Goal: Navigation & Orientation: Find specific page/section

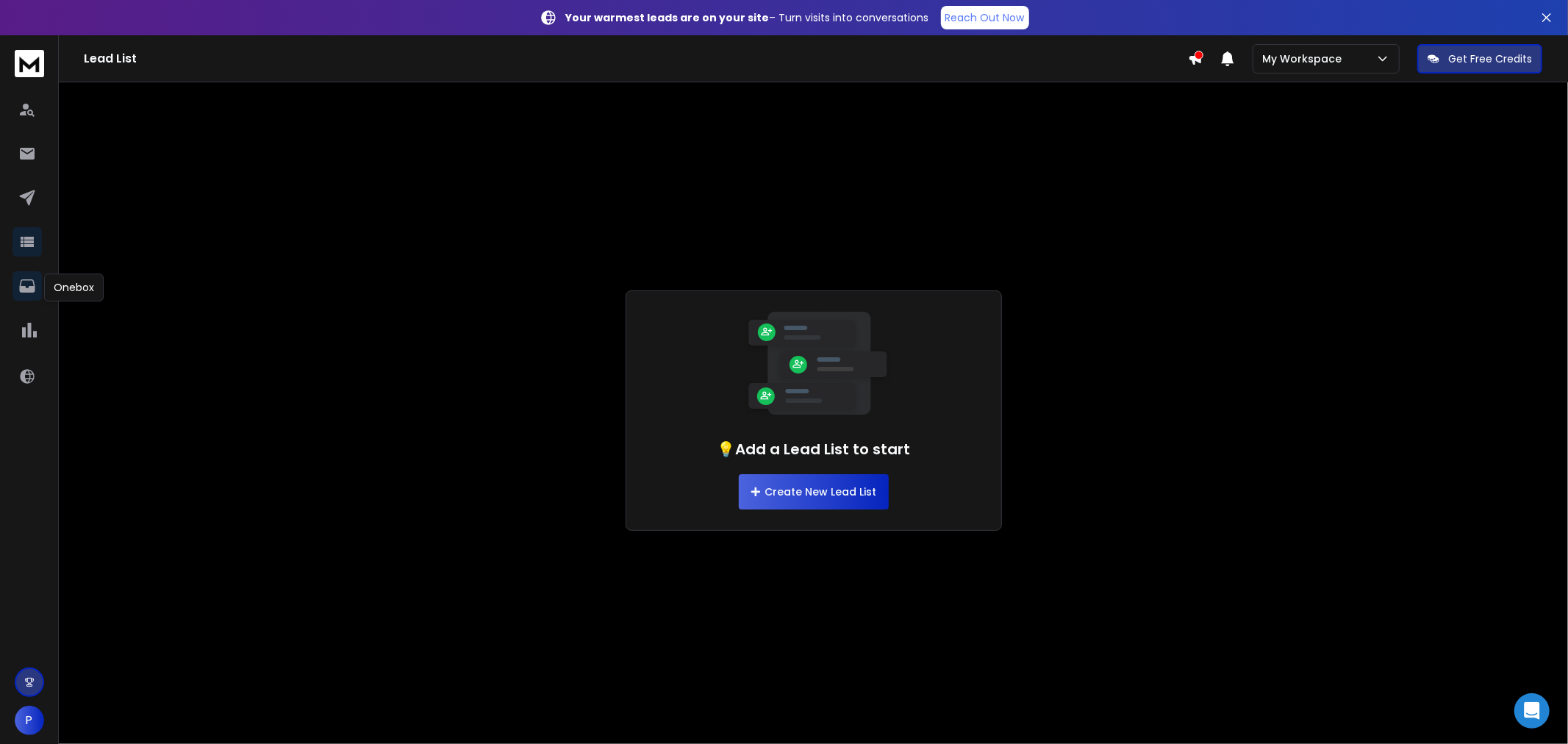
click at [32, 282] on icon at bounding box center [27, 286] width 16 height 13
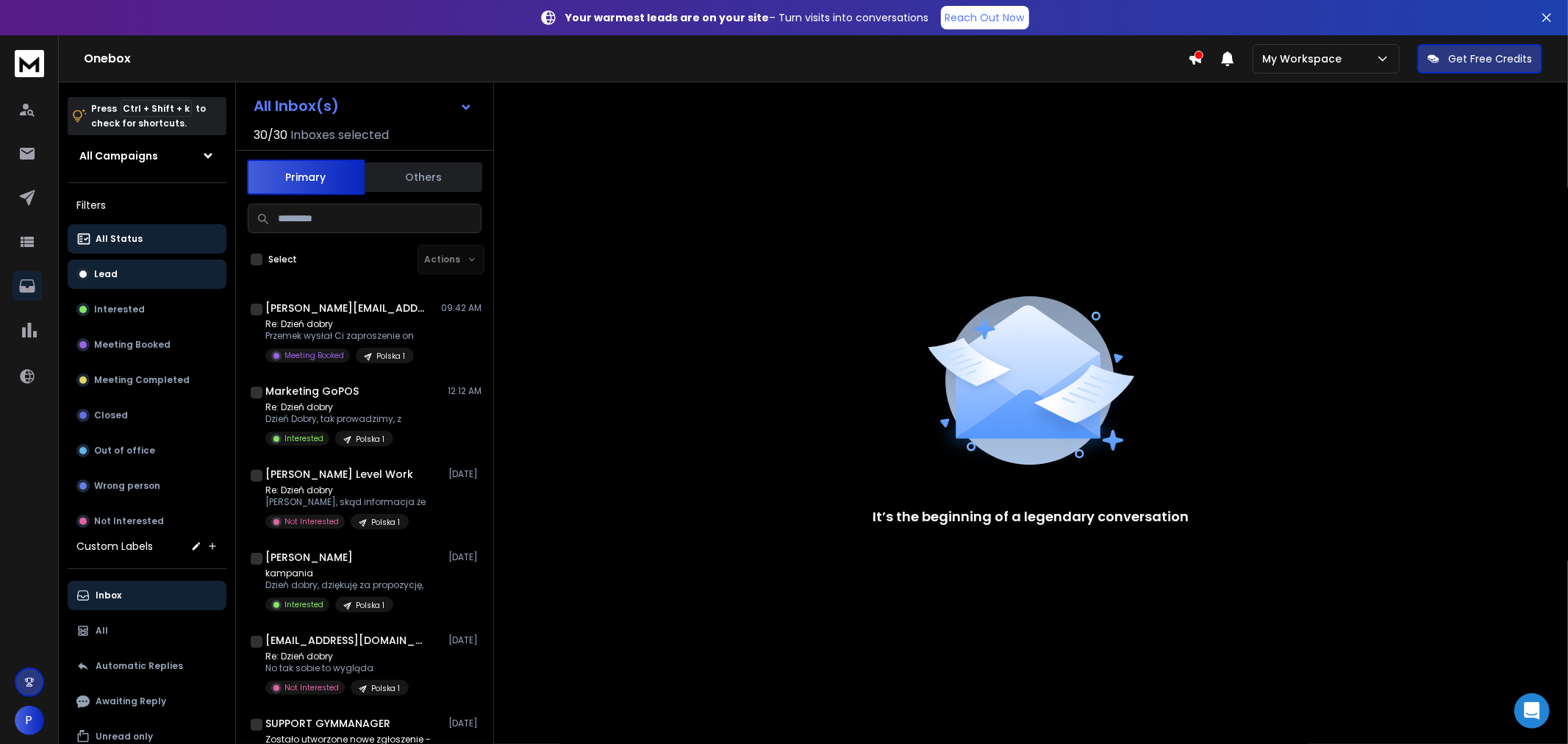
click at [152, 275] on button "Lead" at bounding box center [146, 275] width 159 height 29
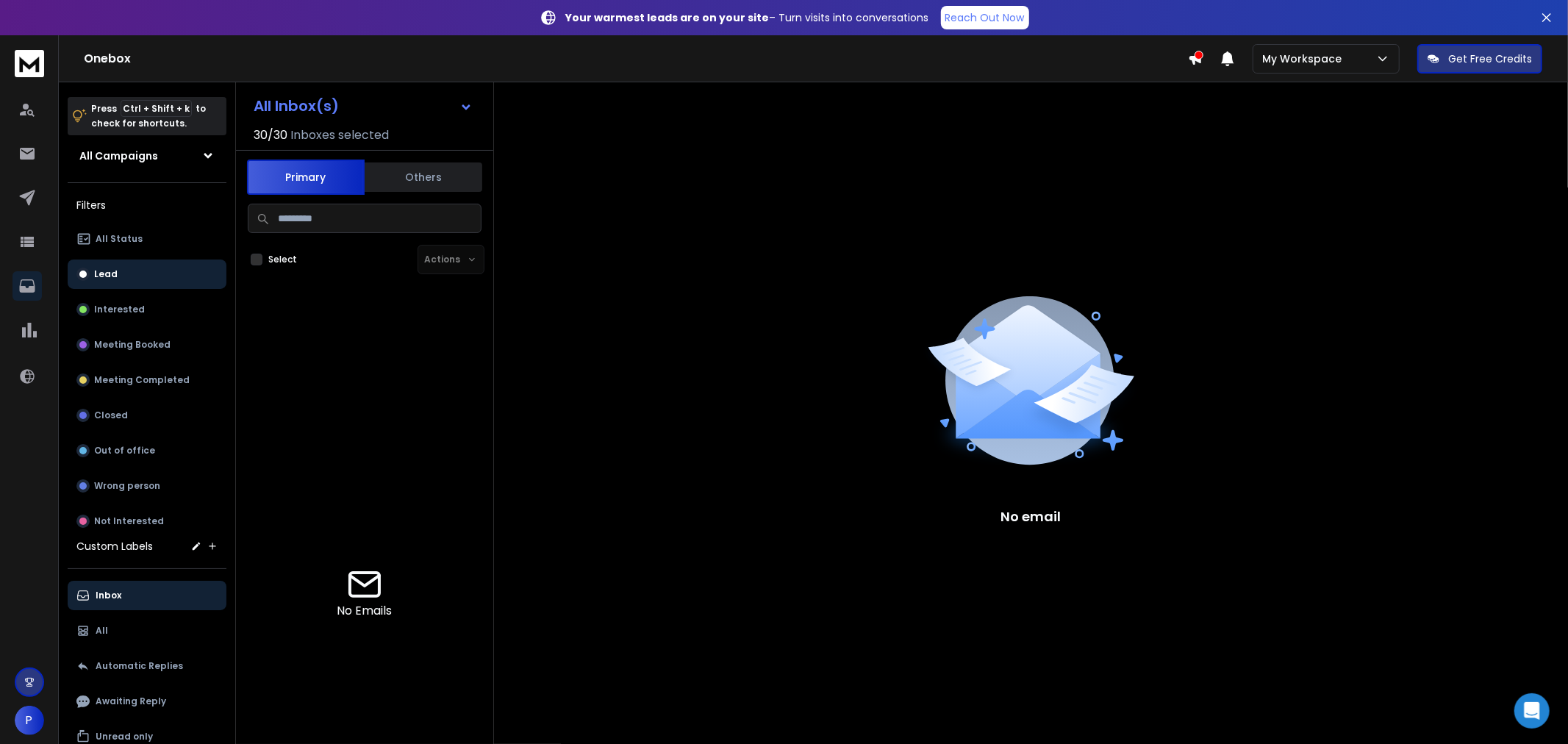
click at [453, 178] on button "Others" at bounding box center [424, 177] width 118 height 32
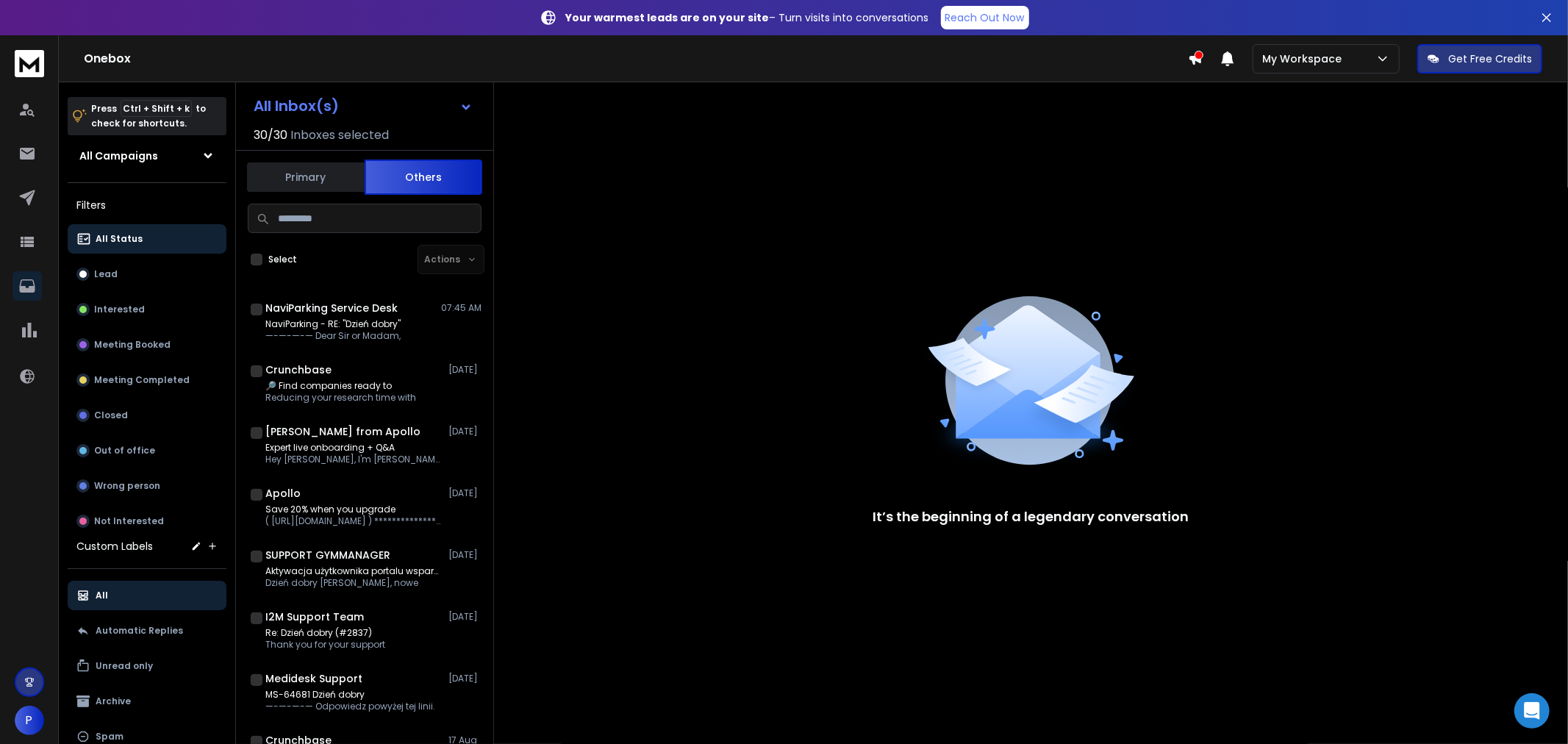
click at [291, 179] on button "Primary" at bounding box center [306, 177] width 118 height 32
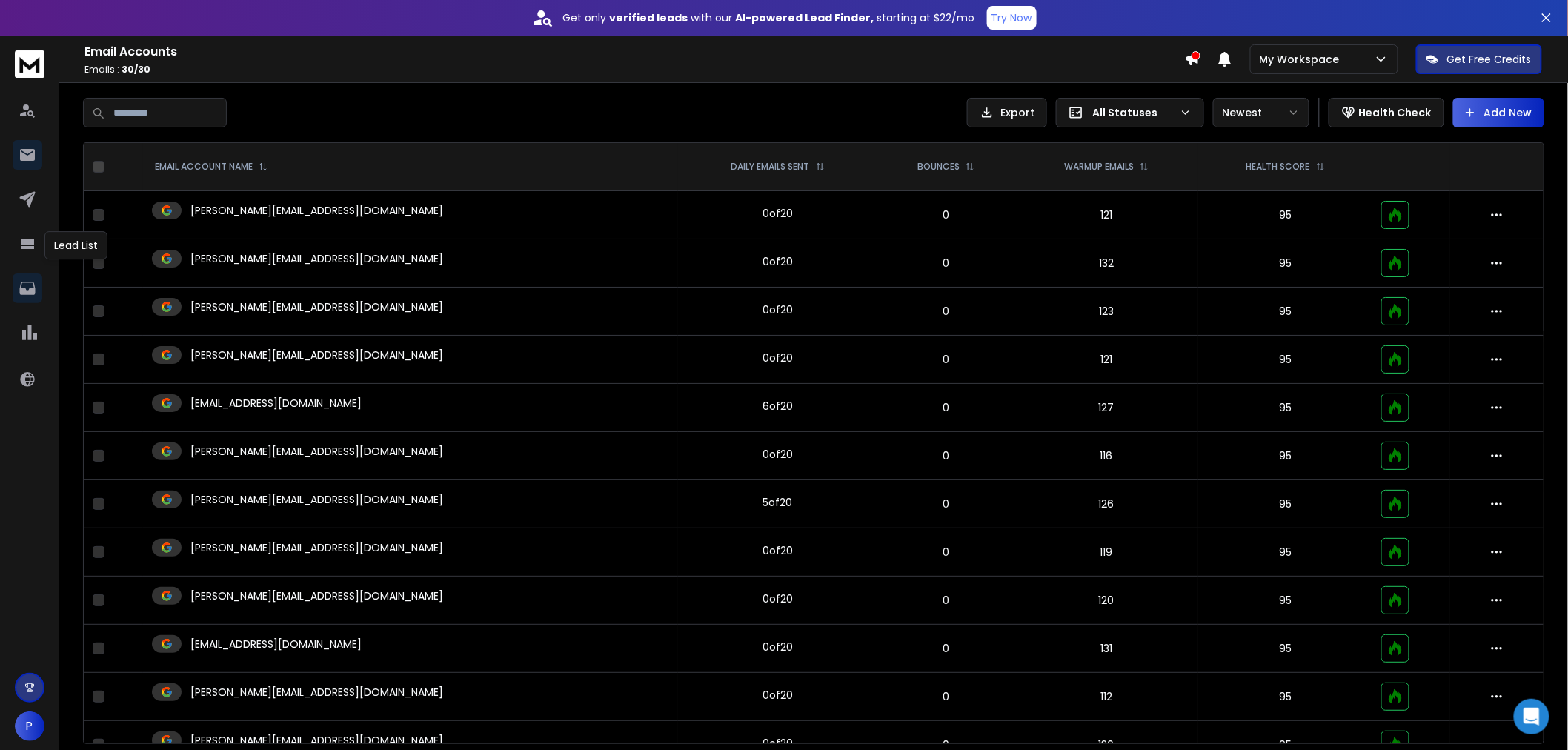
click at [33, 286] on icon at bounding box center [27, 288] width 17 height 17
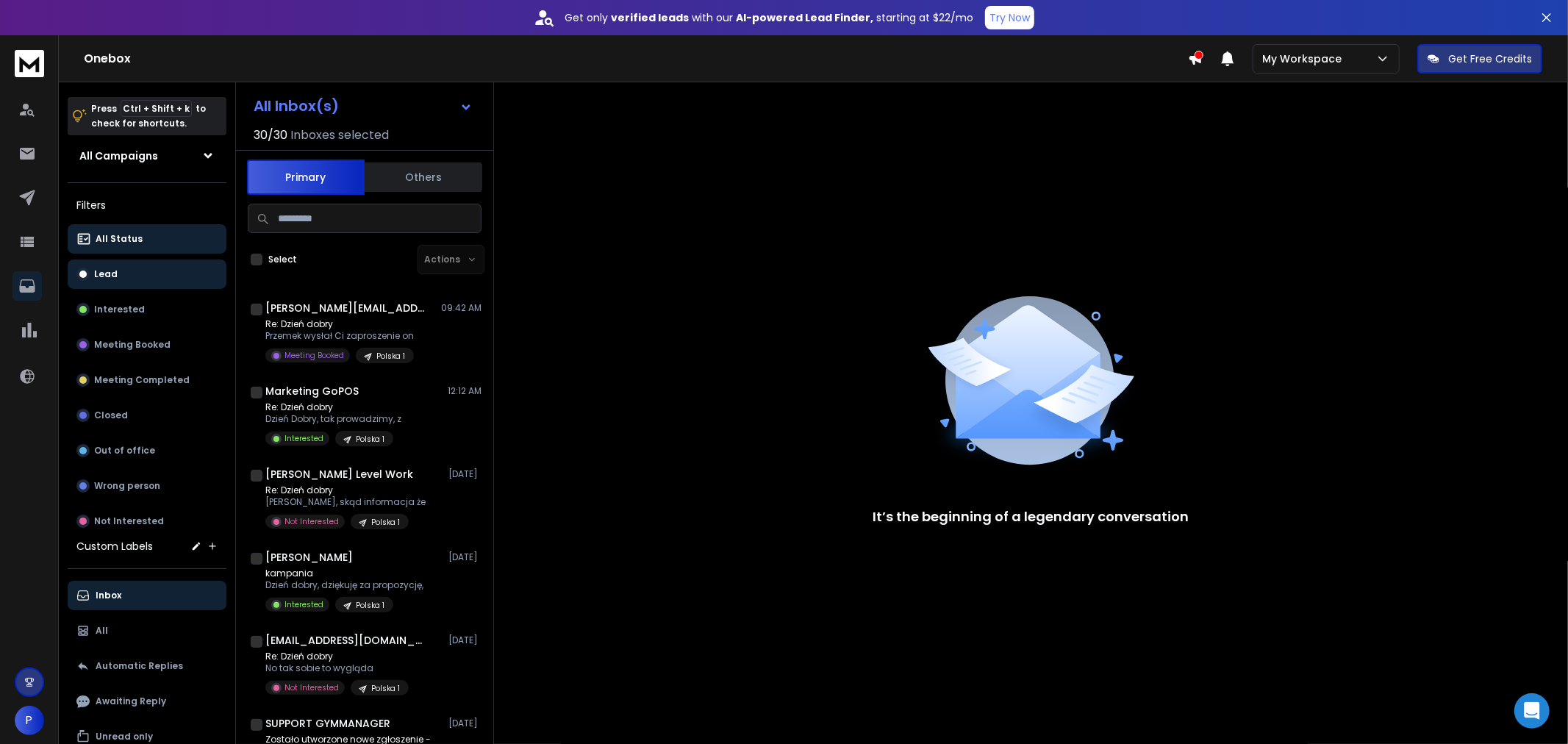
click at [129, 270] on button "Lead" at bounding box center [146, 275] width 159 height 29
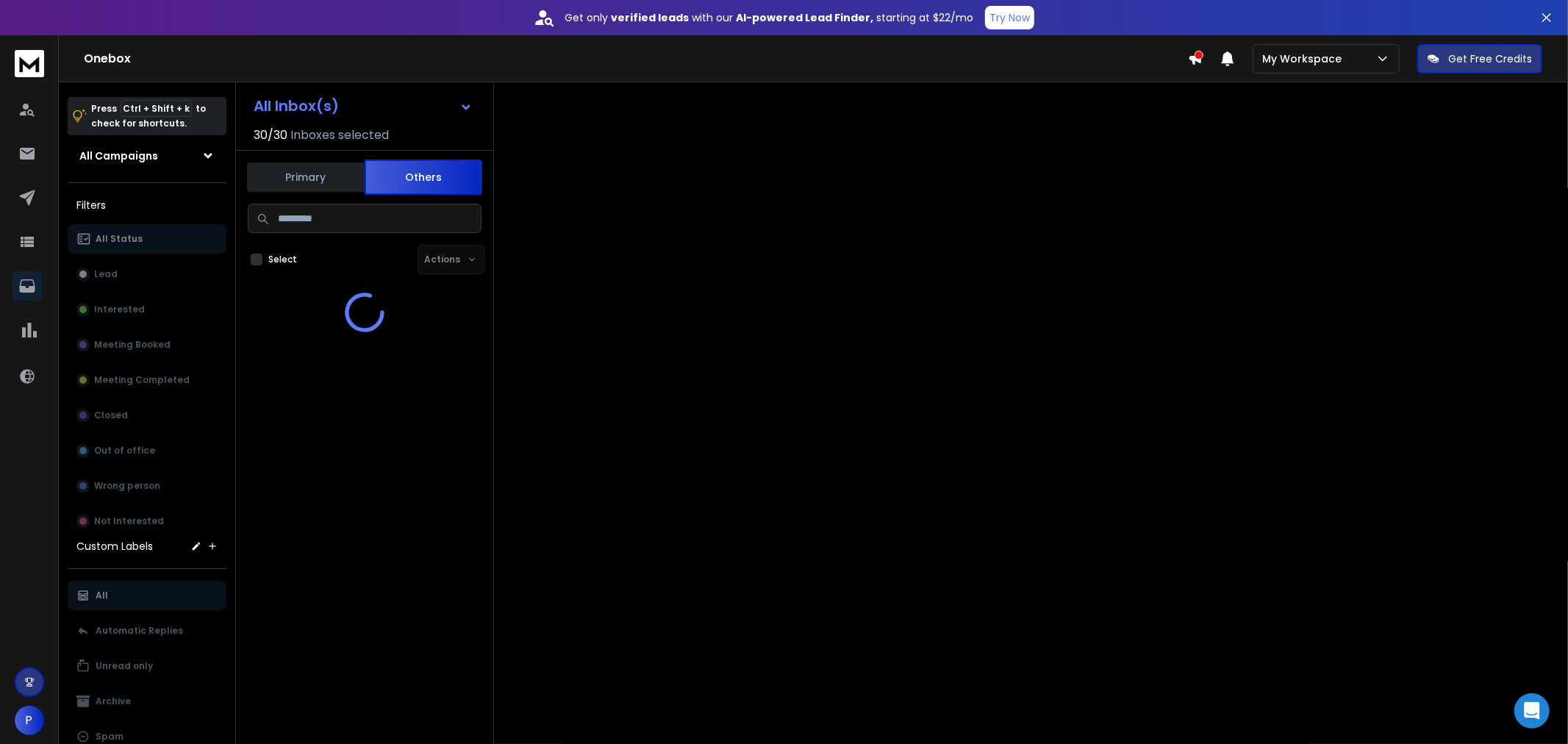
click at [464, 175] on button "Others" at bounding box center [424, 177] width 118 height 36
